Goal: Task Accomplishment & Management: Use online tool/utility

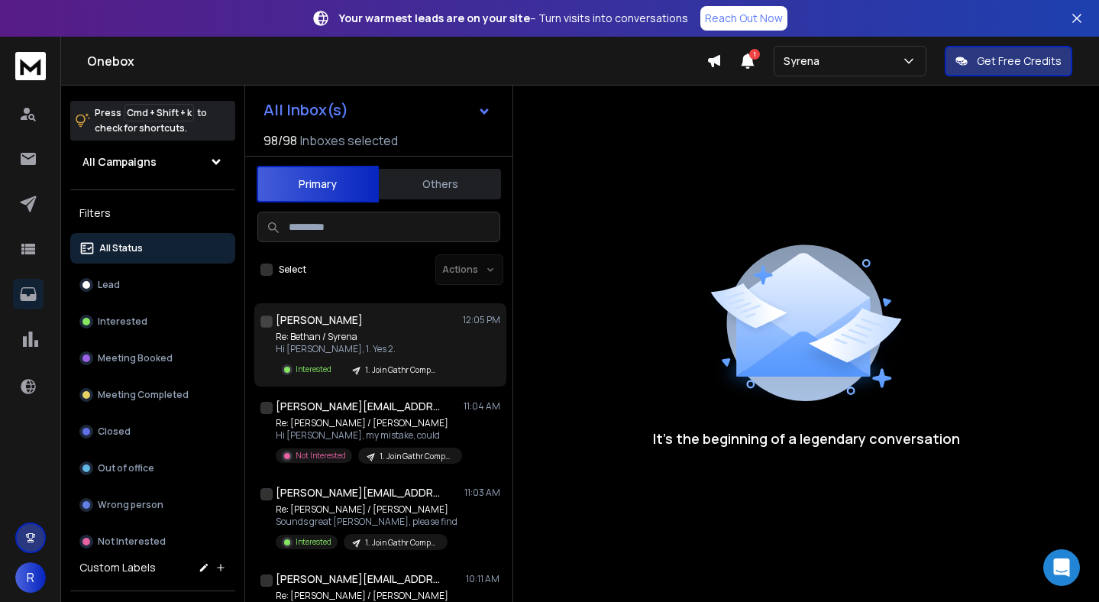
click at [364, 333] on p "Re: Bethan / Syrena" at bounding box center [362, 337] width 172 height 12
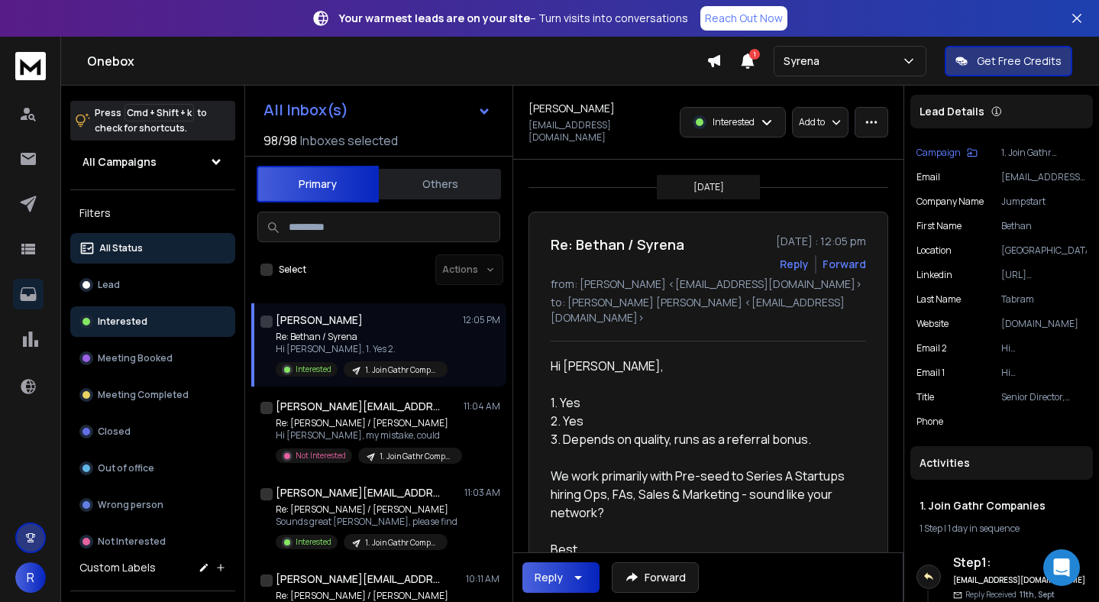
click at [122, 309] on button "Interested" at bounding box center [152, 321] width 165 height 31
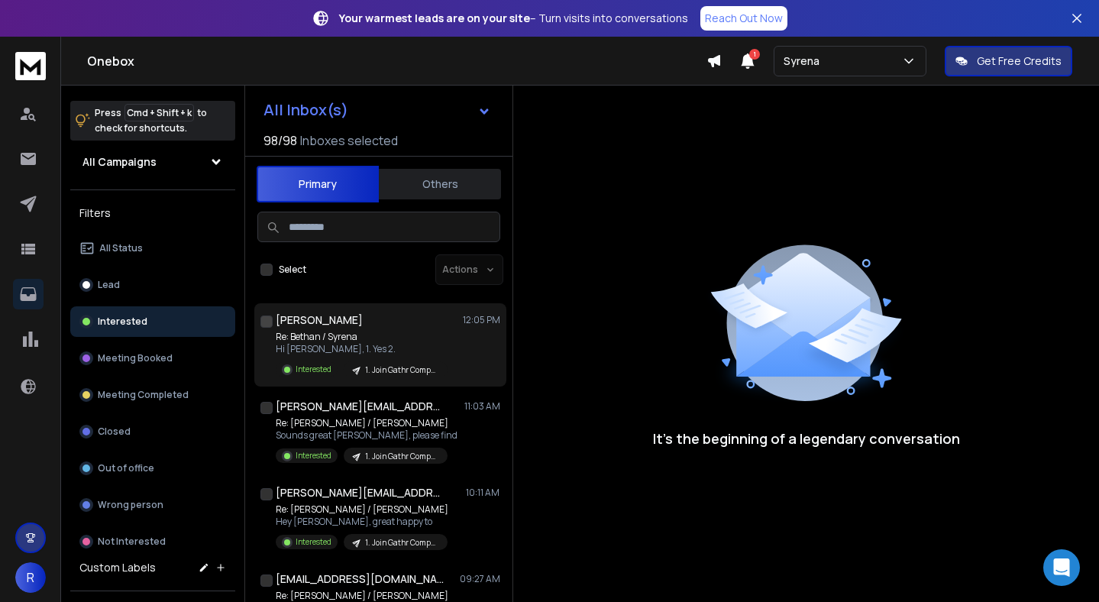
scroll to position [148, 0]
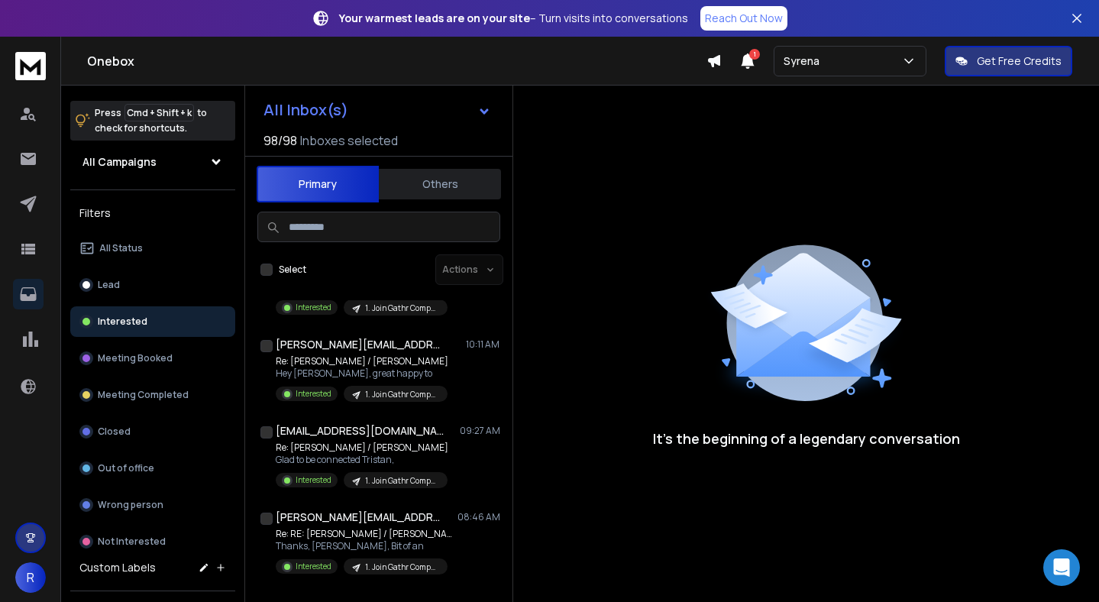
click at [109, 215] on h3 "Filters" at bounding box center [152, 212] width 165 height 21
click at [109, 259] on button "All Status" at bounding box center [152, 248] width 165 height 31
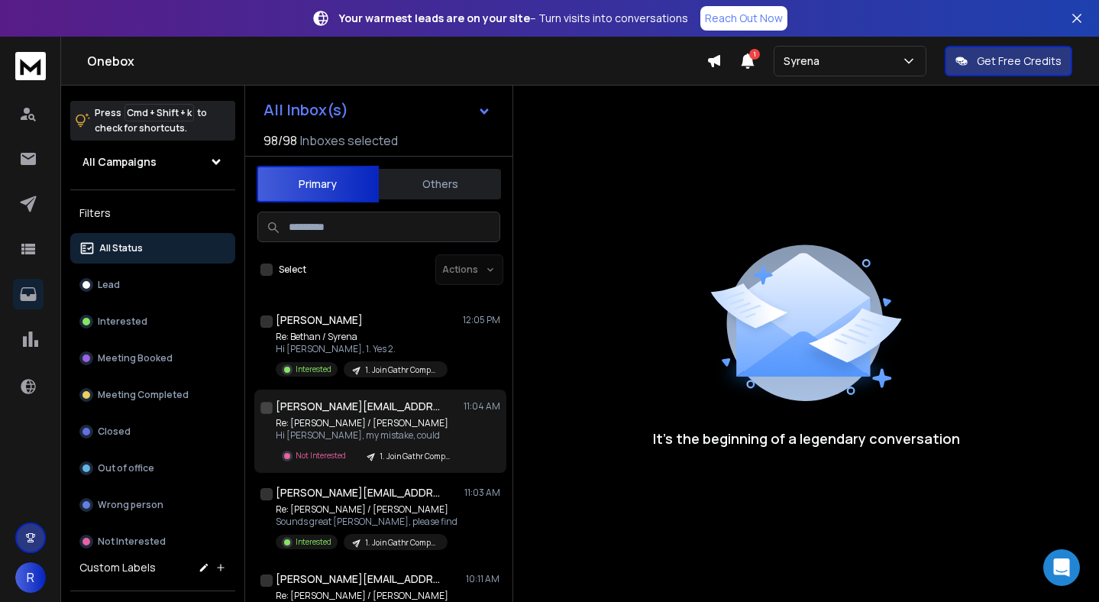
click at [422, 426] on p "Re: [PERSON_NAME] / [PERSON_NAME]" at bounding box center [367, 423] width 183 height 12
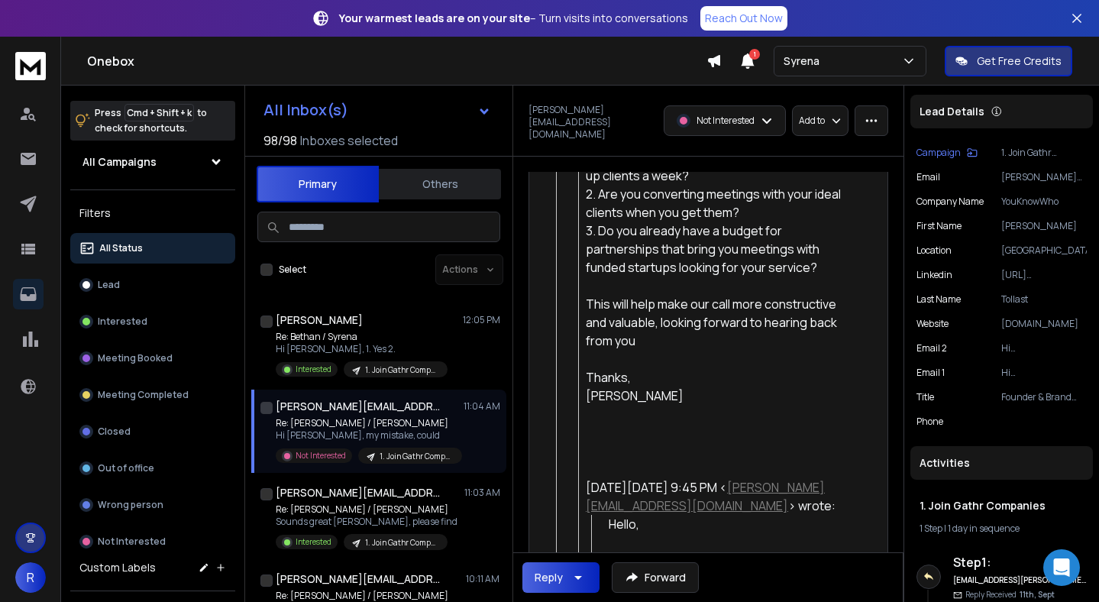
scroll to position [632, 0]
click at [746, 60] on icon at bounding box center [747, 60] width 15 height 15
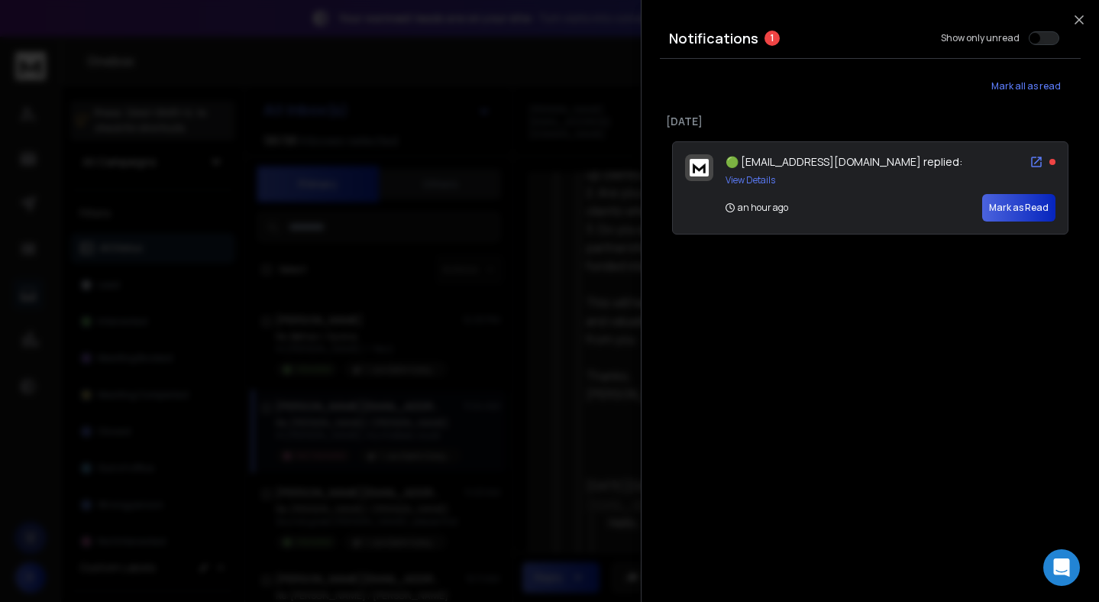
click at [898, 186] on div "🟢 [PERSON_NAME][EMAIL_ADDRESS][DOMAIN_NAME] replied: View Details an hour ago […" at bounding box center [891, 187] width 330 height 67
click at [757, 180] on div "View Details" at bounding box center [751, 180] width 50 height 12
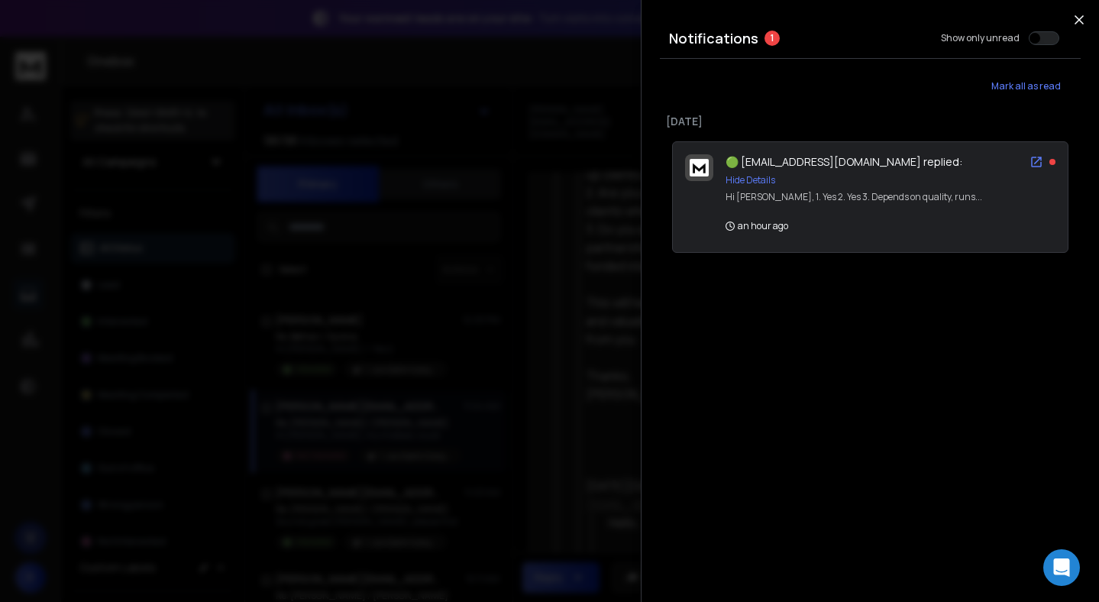
click at [1082, 18] on icon "button" at bounding box center [1079, 19] width 15 height 15
